Goal: Check status: Check status

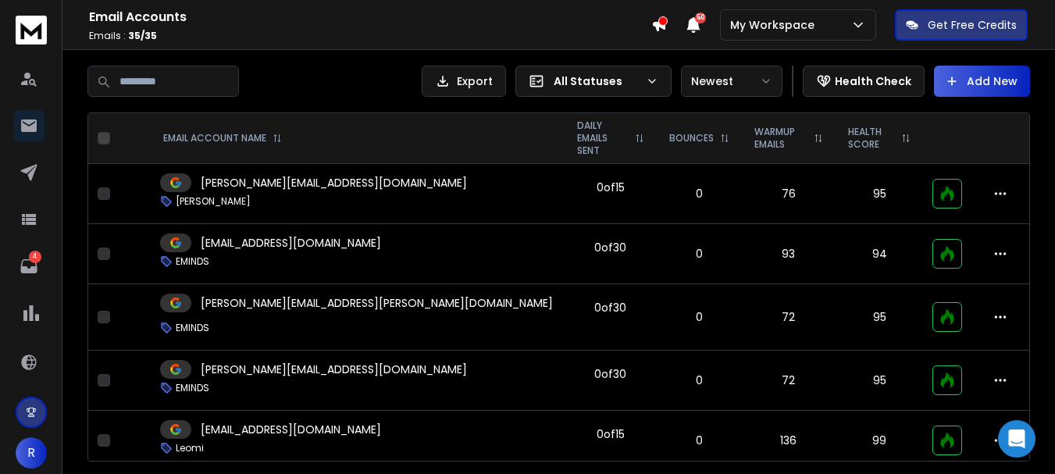
click at [698, 73] on button "Newest" at bounding box center [732, 81] width 102 height 31
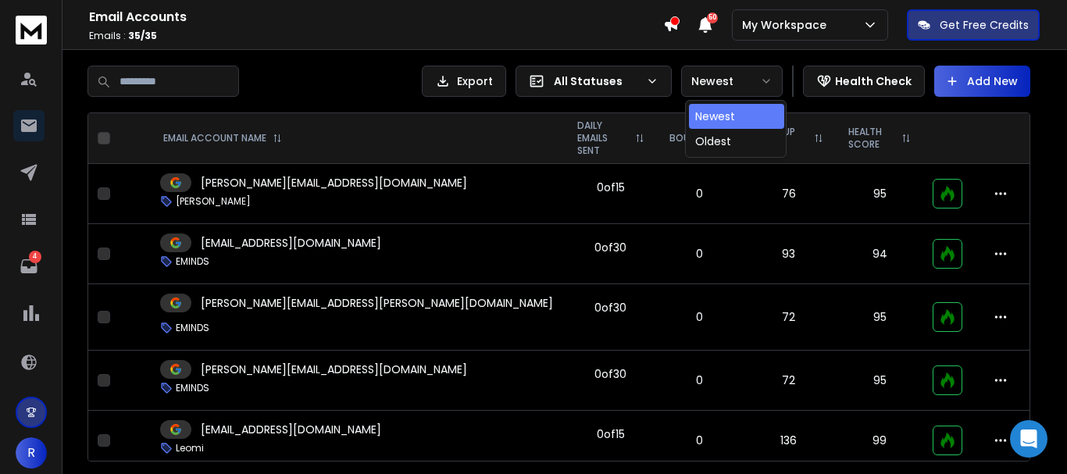
click at [551, 83] on div "All Statuses" at bounding box center [584, 81] width 111 height 16
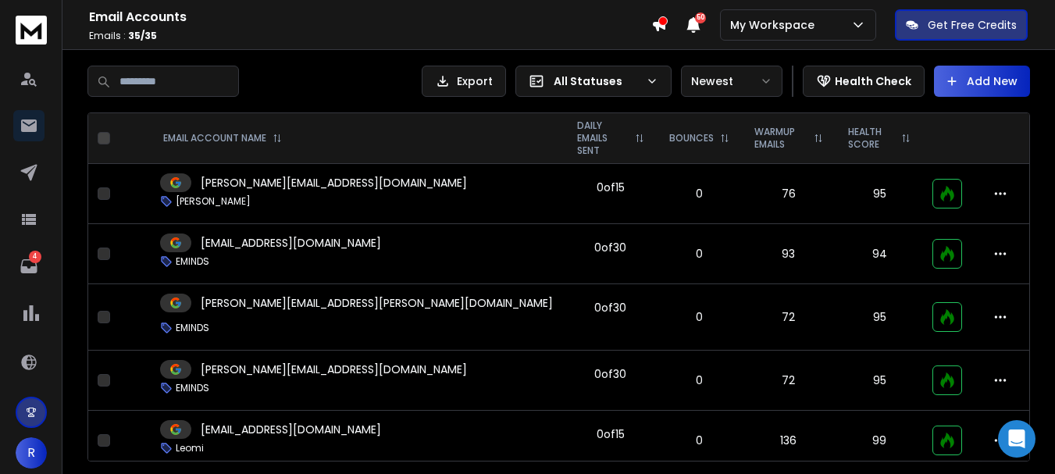
click at [562, 75] on p "All Statuses" at bounding box center [597, 81] width 86 height 16
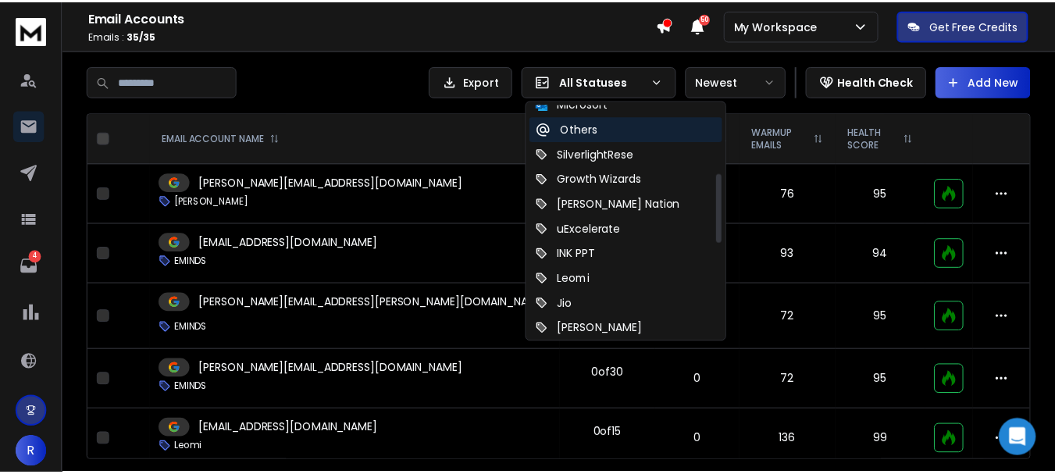
scroll to position [234, 0]
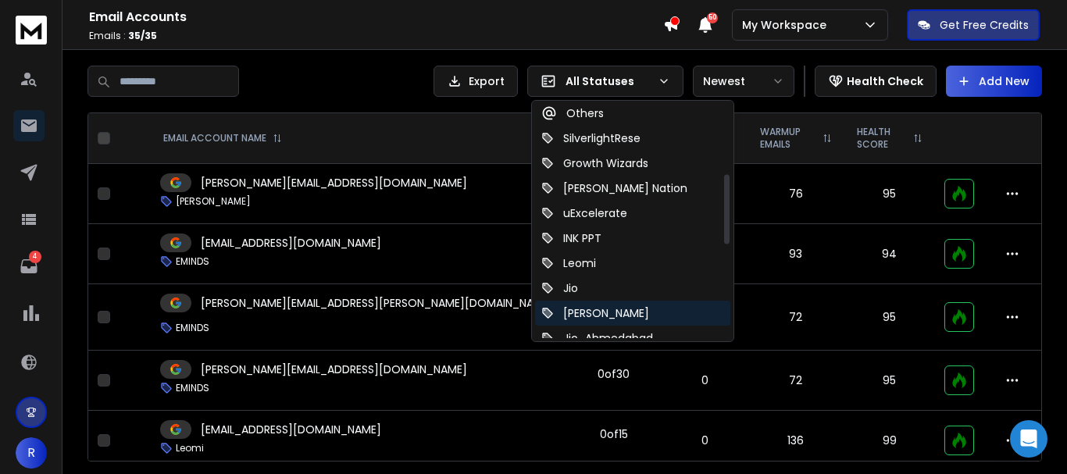
click at [598, 306] on div "[PERSON_NAME]" at bounding box center [632, 313] width 195 height 25
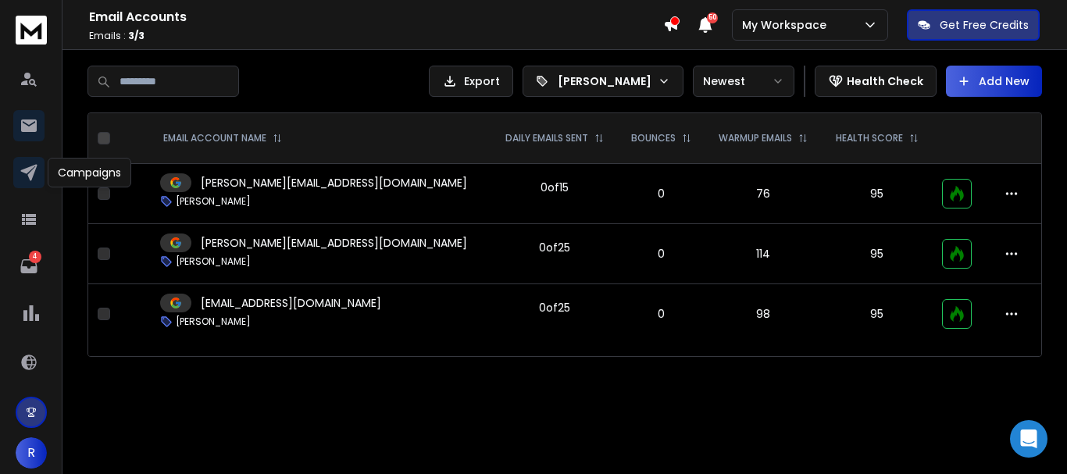
click at [44, 173] on link at bounding box center [28, 172] width 31 height 31
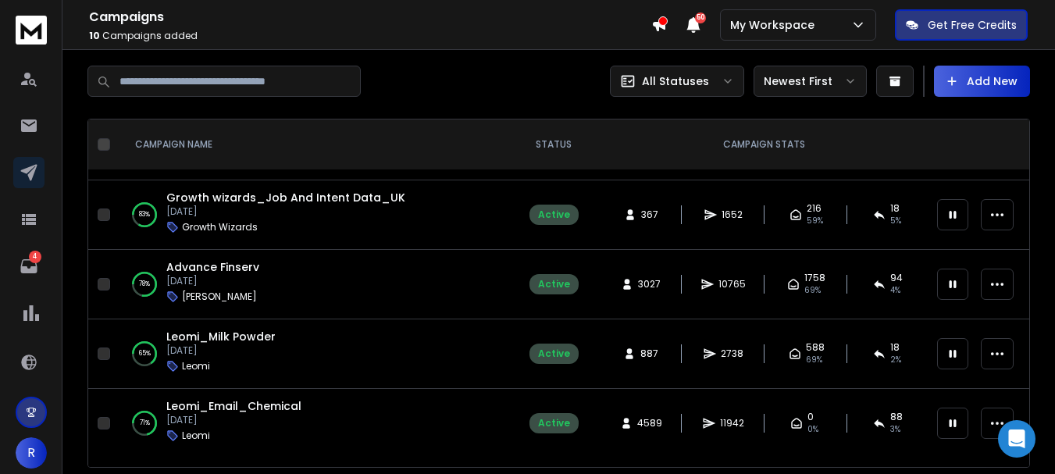
scroll to position [385, 0]
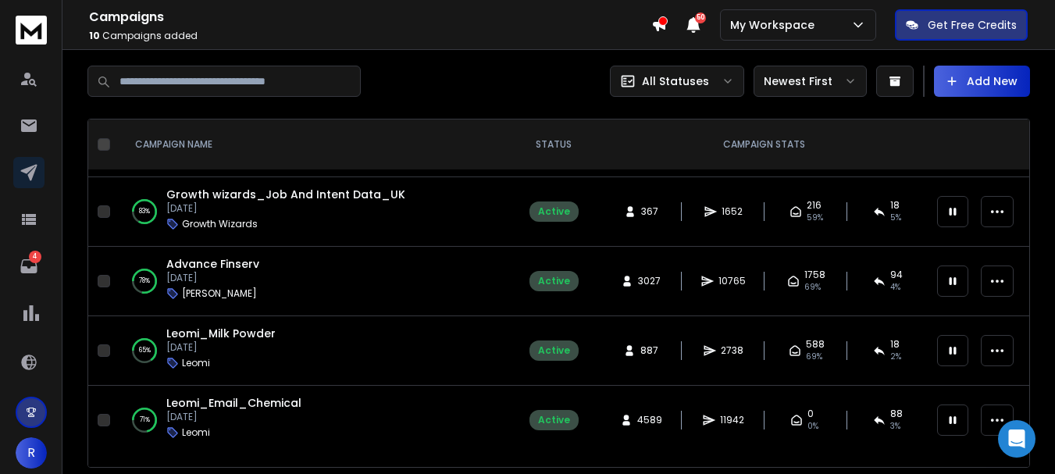
click at [234, 269] on span "Advance Finserv" at bounding box center [212, 264] width 93 height 16
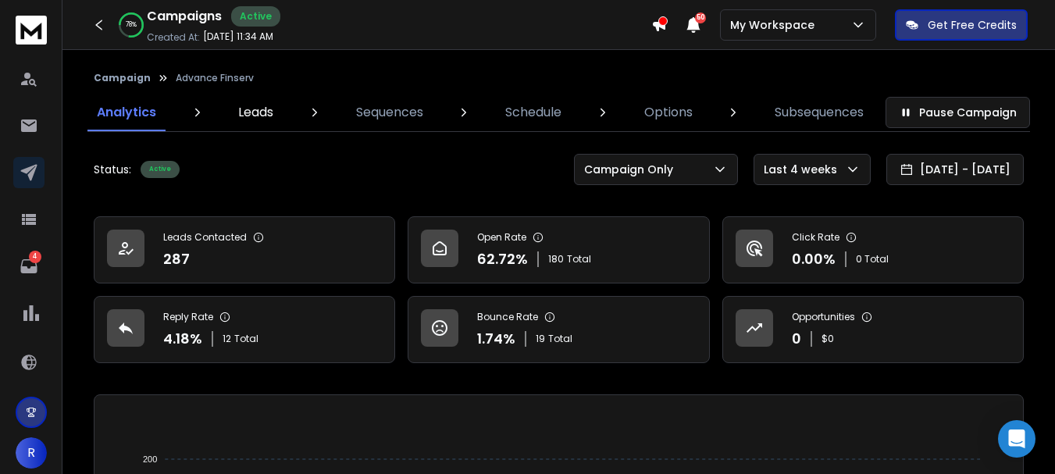
click at [259, 100] on link "Leads" at bounding box center [256, 112] width 54 height 37
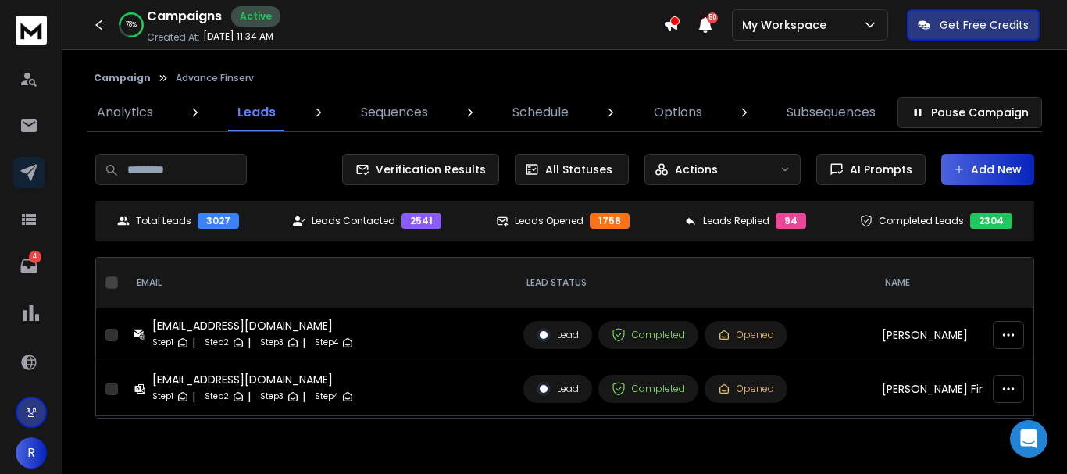
click at [222, 222] on div "3027" at bounding box center [218, 221] width 41 height 16
copy div "3027"
click at [409, 216] on div "2541" at bounding box center [421, 221] width 40 height 16
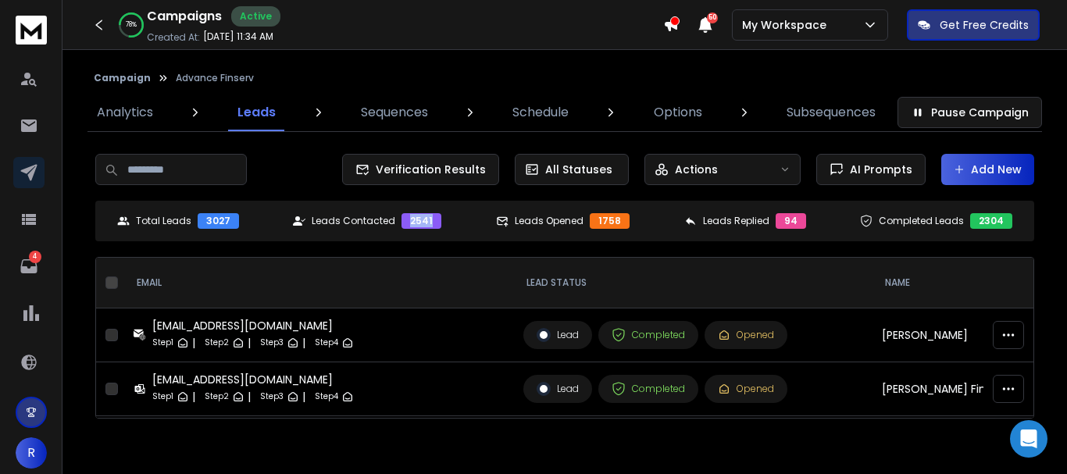
click at [409, 216] on div "2541" at bounding box center [421, 221] width 40 height 16
copy div "2541"
